Goal: Navigation & Orientation: Find specific page/section

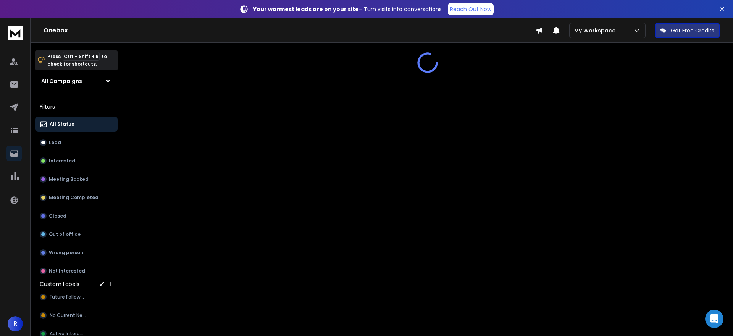
click at [10, 226] on div "R" at bounding box center [15, 178] width 31 height 320
